Goal: Communication & Community: Answer question/provide support

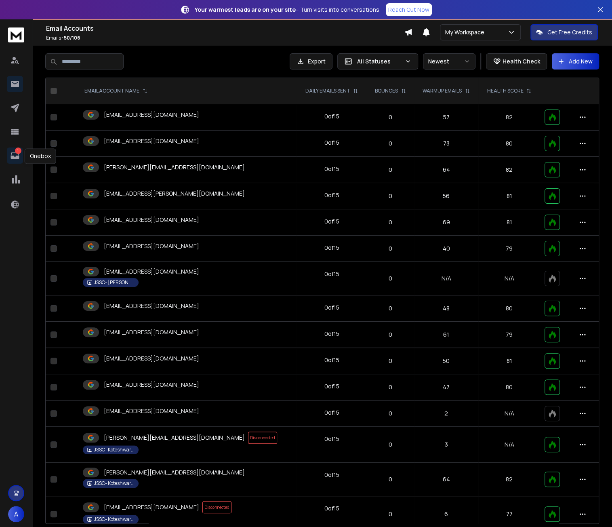
click at [15, 152] on p "1" at bounding box center [18, 151] width 6 height 6
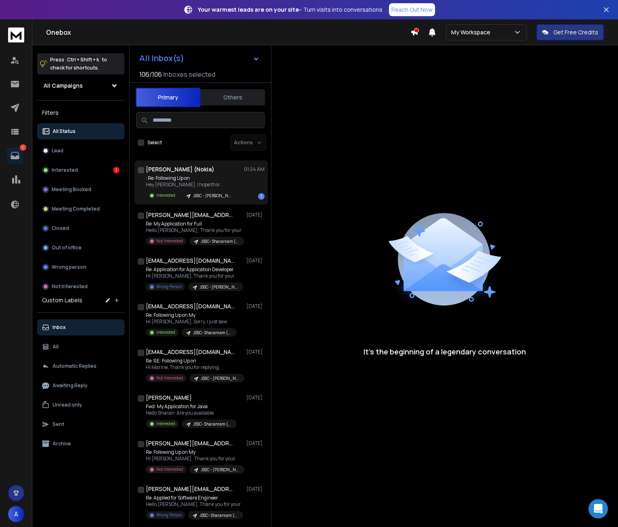
click at [183, 189] on div ": Re: Following Up on Hey [PERSON_NAME], I hope this Interested JSSC - [PERSON_…" at bounding box center [191, 187] width 91 height 25
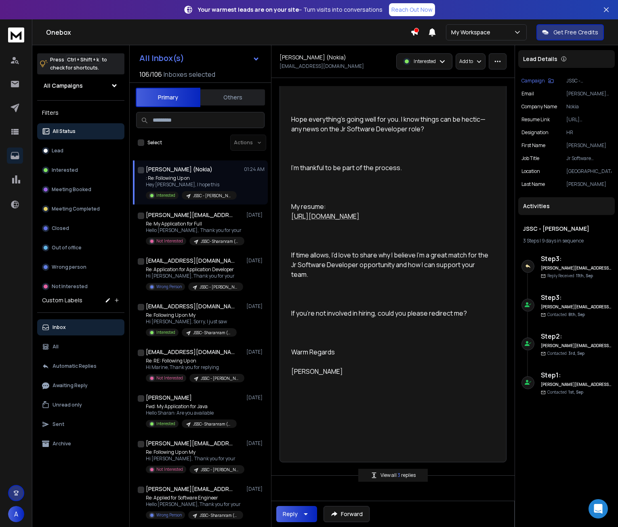
scroll to position [983, 0]
click at [251, 474] on p "View all 3 replies" at bounding box center [398, 475] width 35 height 6
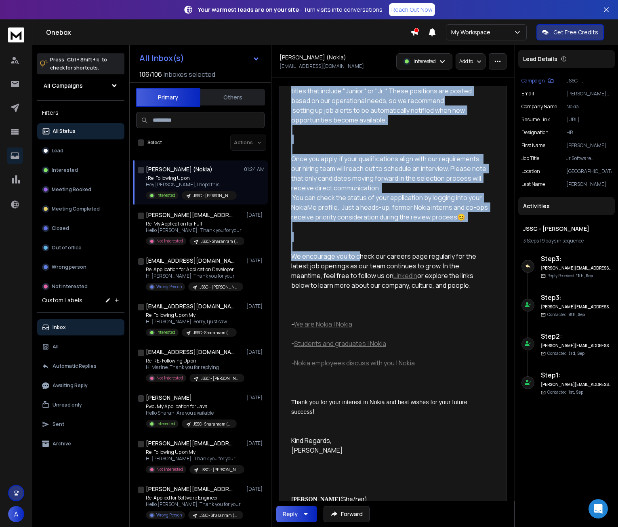
scroll to position [323, 0]
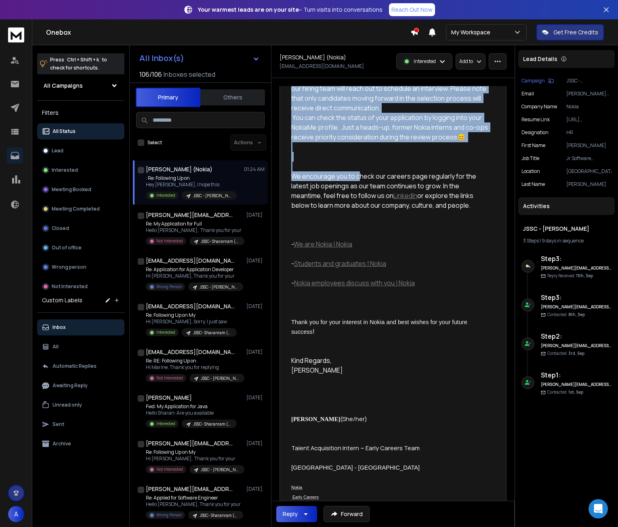
drag, startPoint x: 290, startPoint y: 198, endPoint x: 364, endPoint y: 230, distance: 80.2
click at [251, 230] on div ": Re: Following Up on Jr Software Developer at Nokia [DATE] : 01:24 am Reply Fo…" at bounding box center [393, 432] width 227 height 1300
copy div "Lor Ipsumd, S amet cons adipi elits doe temp. I’u laboreet dol magn ali EN admi…"
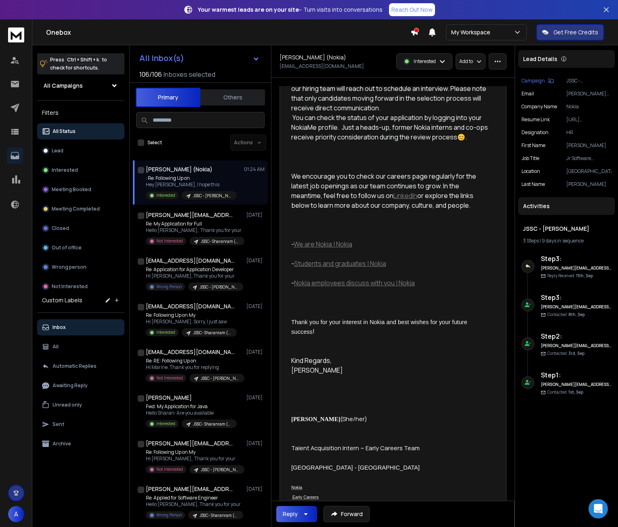
click at [251, 253] on div "Hey [PERSON_NAME], I hope this email finds you well. I’m reaching out from the …" at bounding box center [389, 447] width 197 height 1155
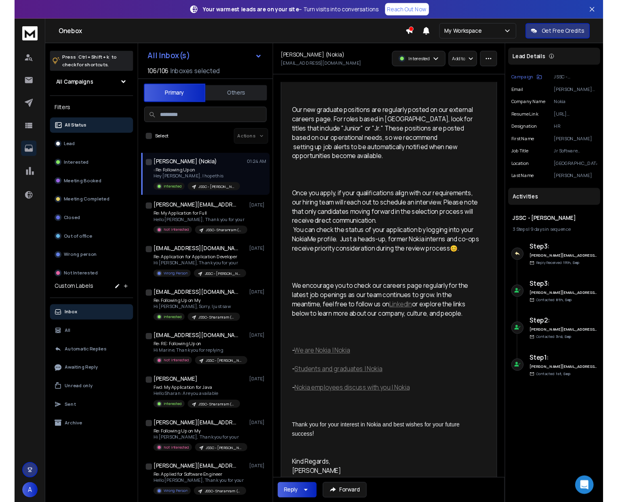
scroll to position [202, 0]
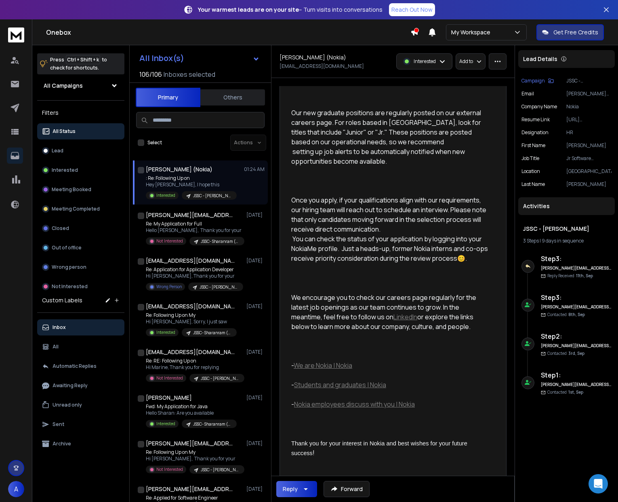
click at [251, 490] on icon "button" at bounding box center [306, 489] width 10 height 10
click at [251, 449] on p "Reply" at bounding box center [292, 452] width 29 height 11
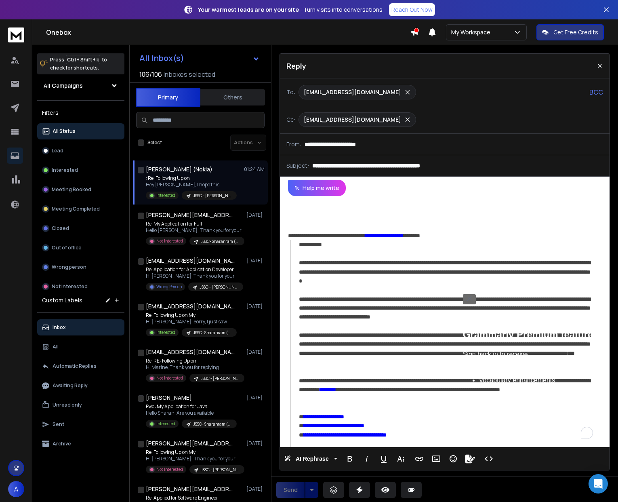
click at [251, 207] on div "**********" at bounding box center [445, 321] width 330 height 251
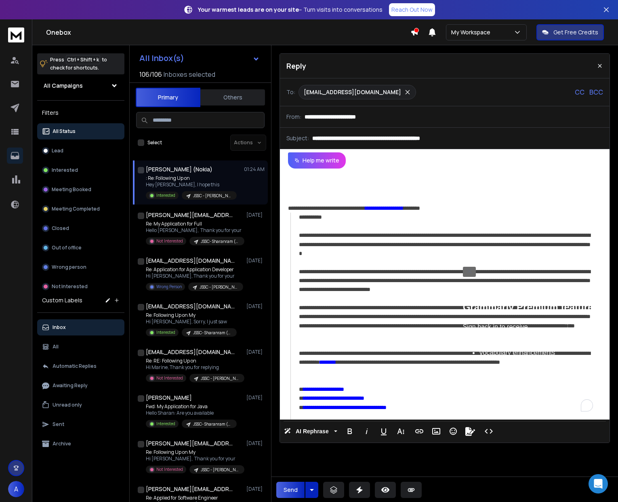
click at [251, 268] on icon "Close" at bounding box center [469, 271] width 6 height 6
click at [251, 179] on div "To enrich screen reader interactions, please activate Accessibility in Grammarl…" at bounding box center [445, 181] width 314 height 9
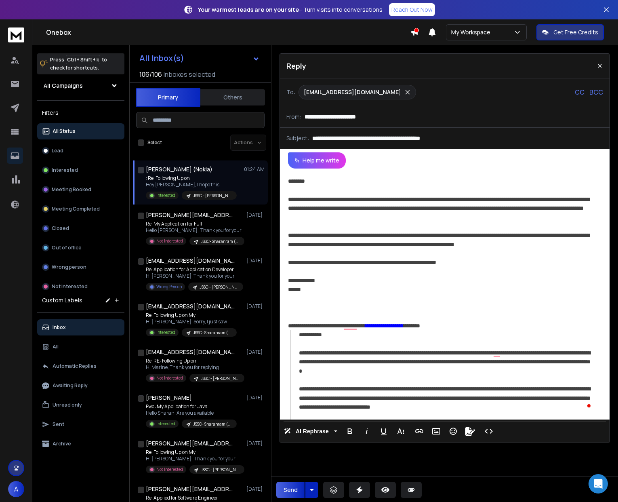
click at [251, 495] on button "Send" at bounding box center [290, 490] width 28 height 16
